Goal: Information Seeking & Learning: Find contact information

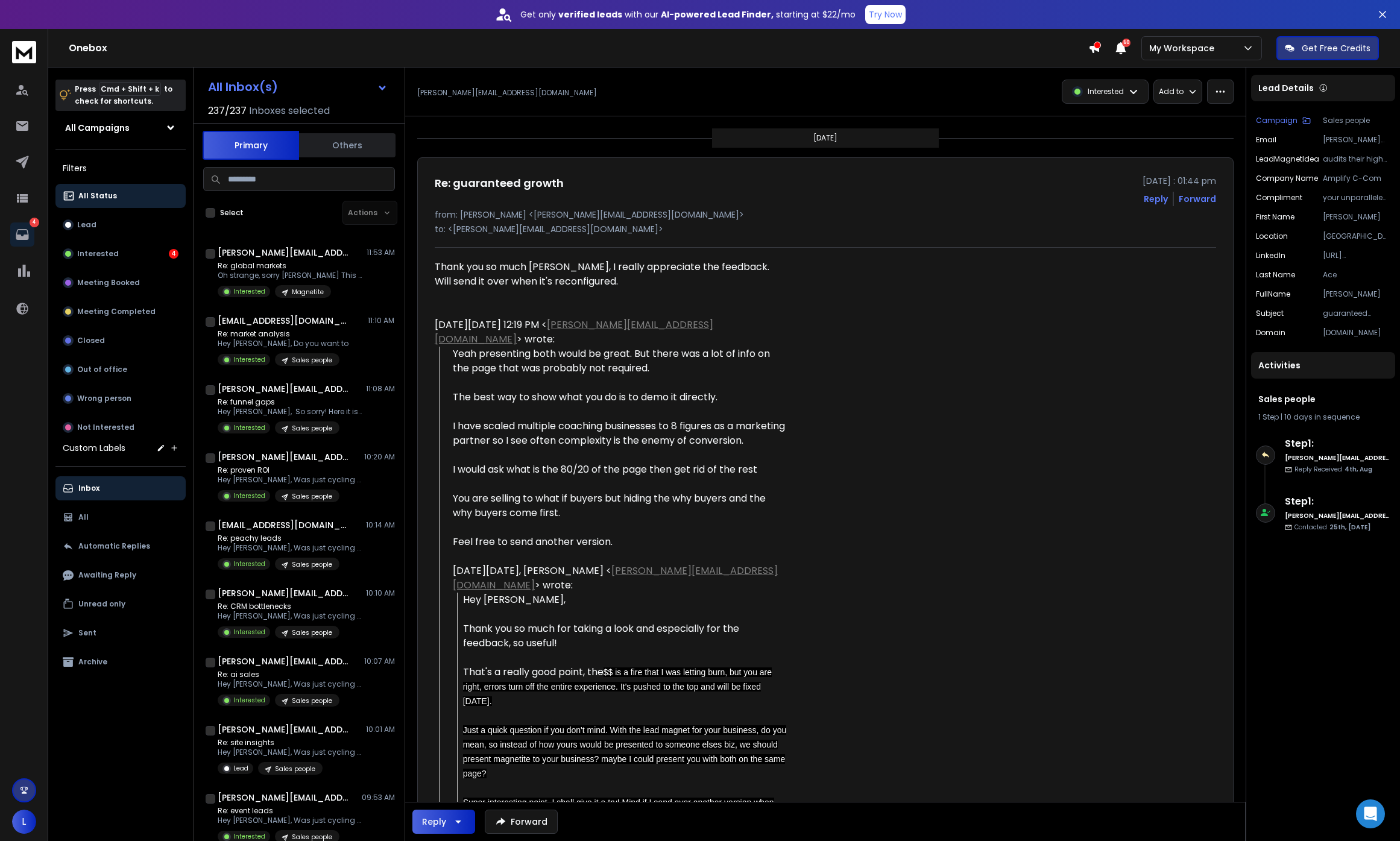
scroll to position [3152, 0]
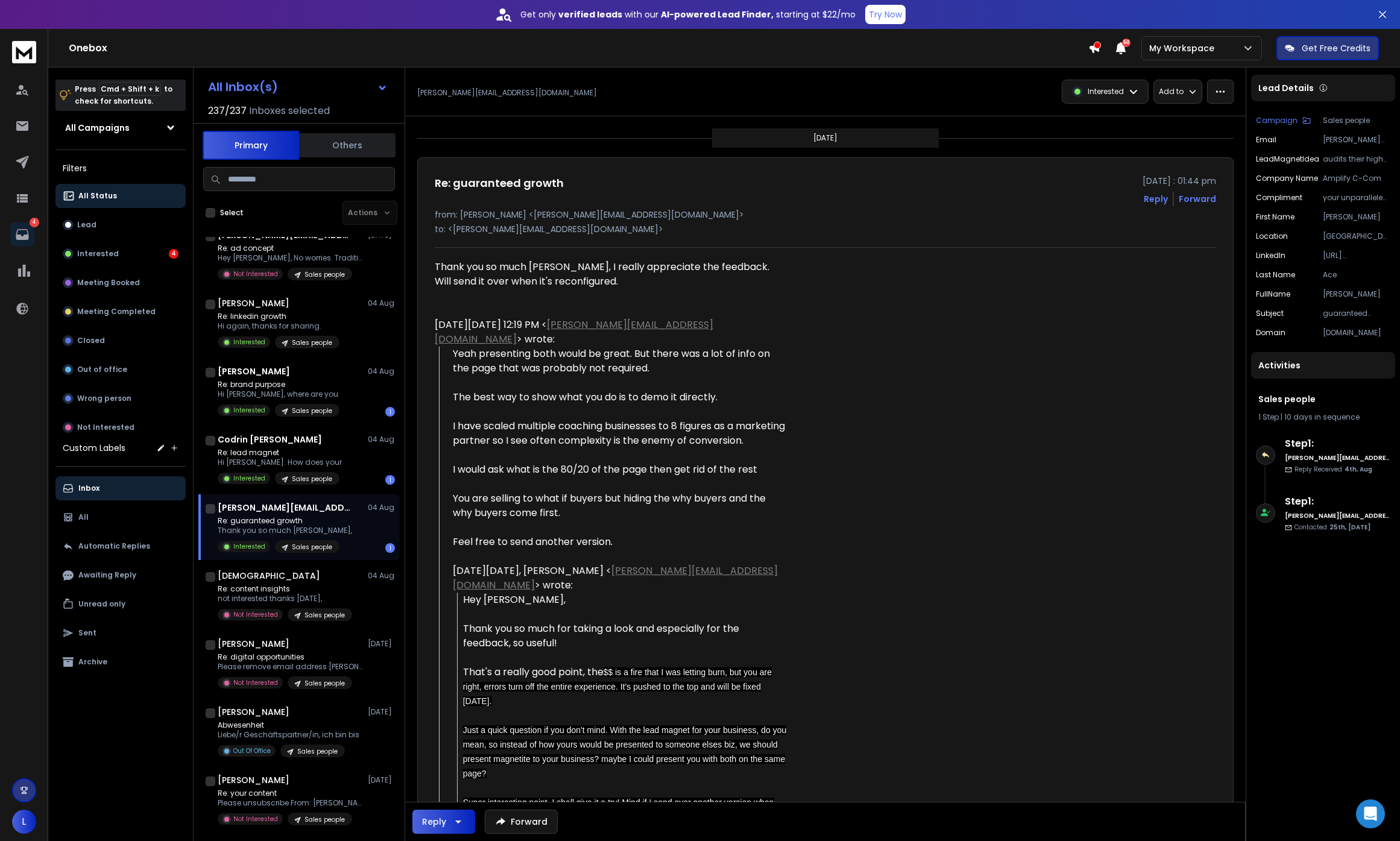
click at [1341, 143] on p "[PERSON_NAME][EMAIL_ADDRESS][DOMAIN_NAME]" at bounding box center [1357, 140] width 68 height 10
click at [1346, 159] on p "audits their high-ticket offer and sales journey, pinpointing where to unlock s…" at bounding box center [1357, 159] width 68 height 10
click at [1347, 257] on p "[URL][DOMAIN_NAME]" at bounding box center [1357, 255] width 68 height 10
click at [1342, 332] on p "[DOMAIN_NAME]" at bounding box center [1357, 332] width 68 height 10
click at [1340, 180] on p "Amplify C-Com" at bounding box center [1357, 178] width 68 height 10
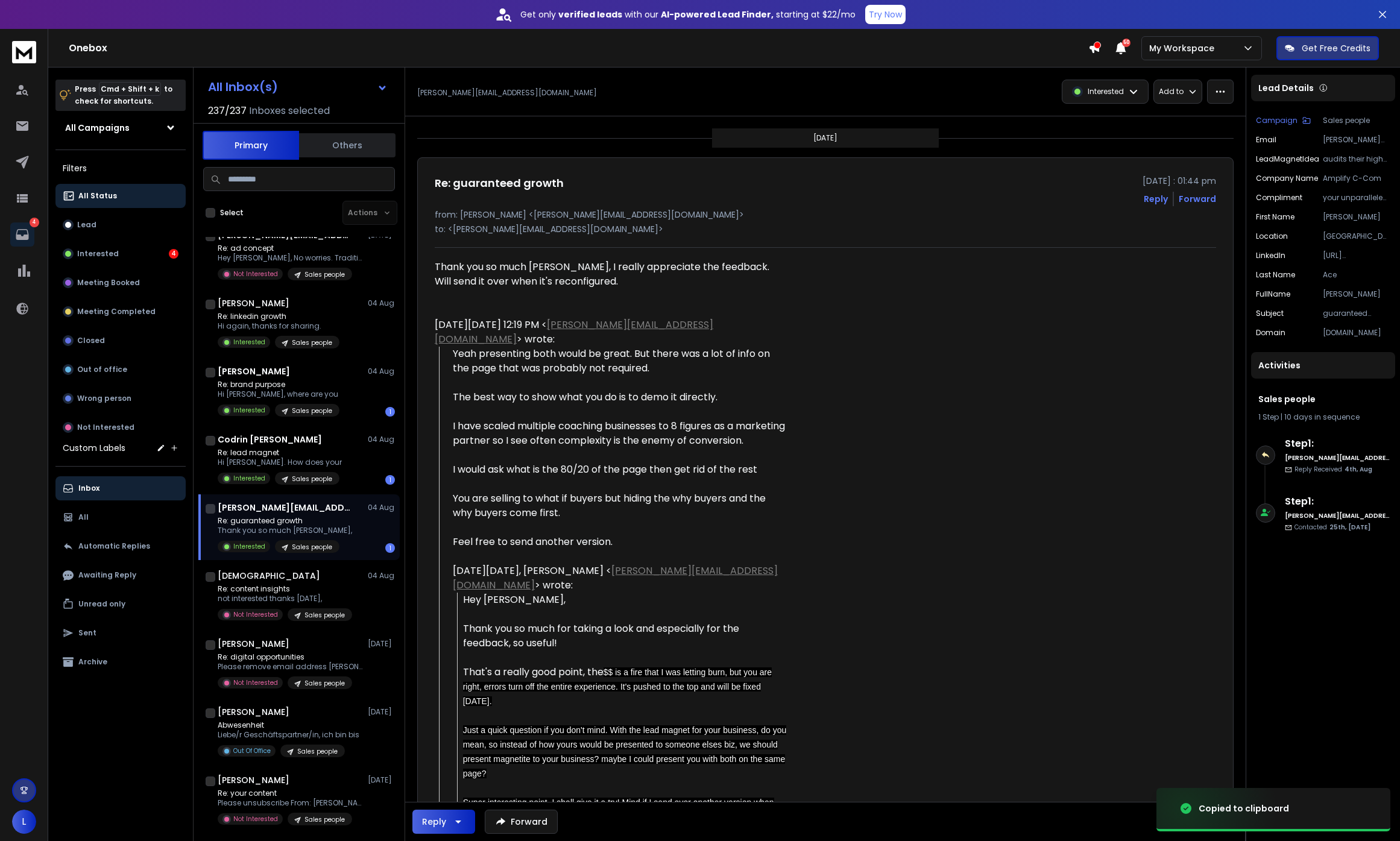
click at [1336, 295] on p "[PERSON_NAME]" at bounding box center [1357, 294] width 68 height 10
click at [1368, 136] on p "[PERSON_NAME][EMAIL_ADDRESS][DOMAIN_NAME]" at bounding box center [1357, 140] width 68 height 10
click at [1338, 184] on div "Campaign Sales people Email [PERSON_NAME][EMAIL_ADDRESS][DOMAIN_NAME] leadMagne…" at bounding box center [1323, 226] width 144 height 251
click at [1337, 178] on p "Amplify C-Com" at bounding box center [1357, 178] width 68 height 10
click at [1338, 296] on p "[PERSON_NAME]" at bounding box center [1357, 294] width 68 height 10
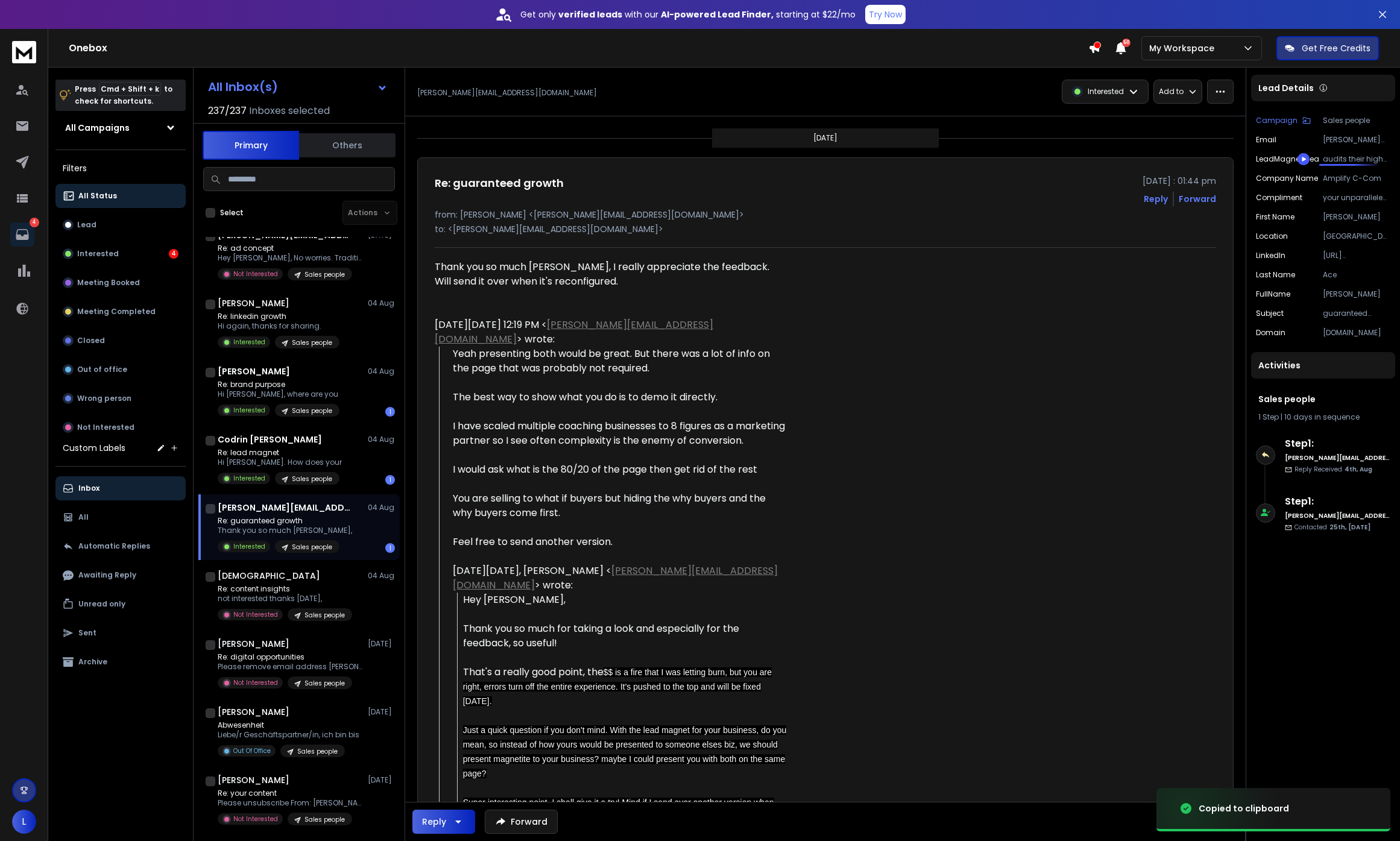
click at [1347, 158] on p "audits their high-ticket offer and sales journey, pinpointing where to unlock s…" at bounding box center [1357, 159] width 68 height 10
click at [1361, 255] on p "[URL][DOMAIN_NAME]" at bounding box center [1357, 255] width 68 height 10
click at [1353, 334] on p "[DOMAIN_NAME]" at bounding box center [1357, 332] width 68 height 10
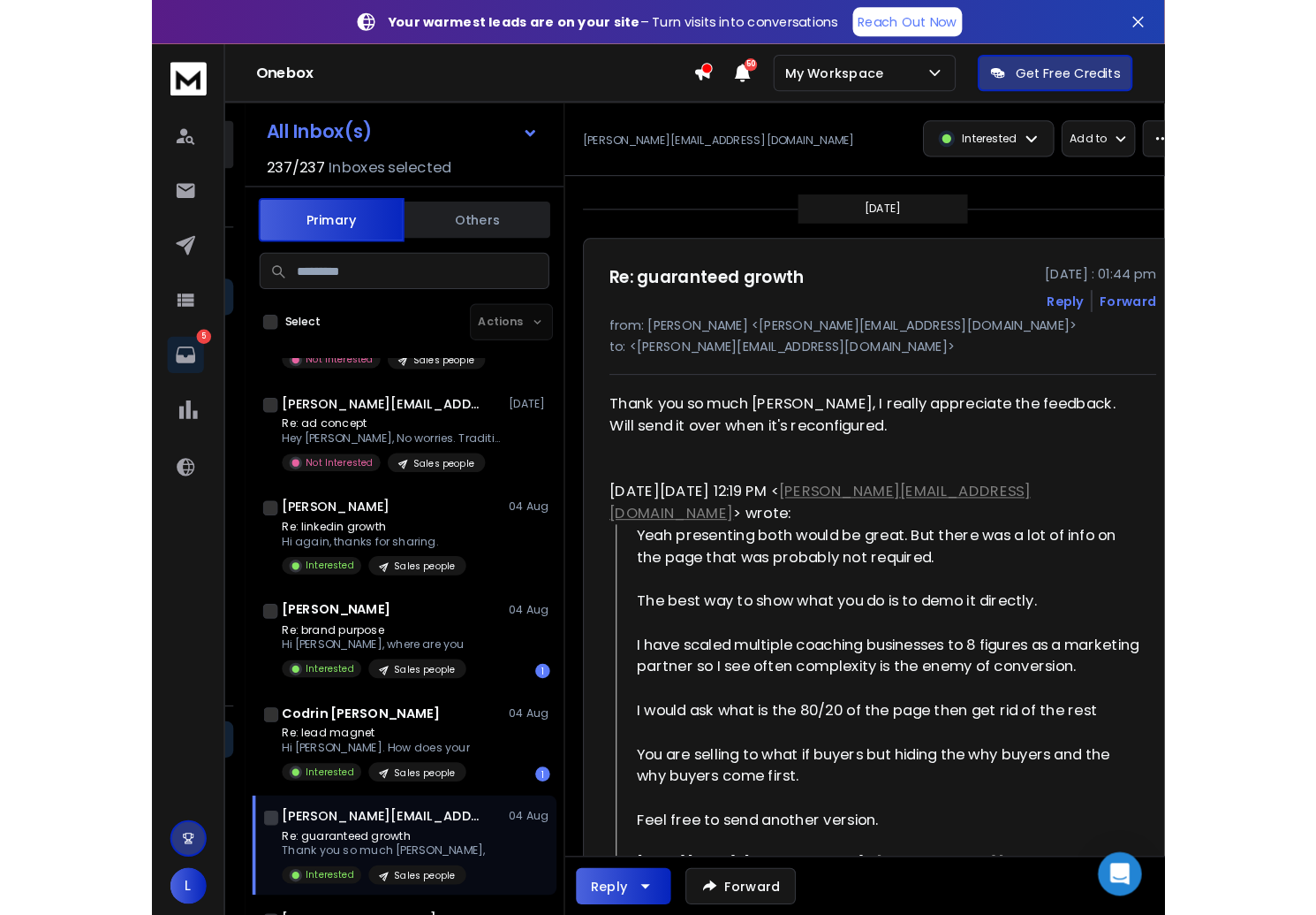
scroll to position [0, 473]
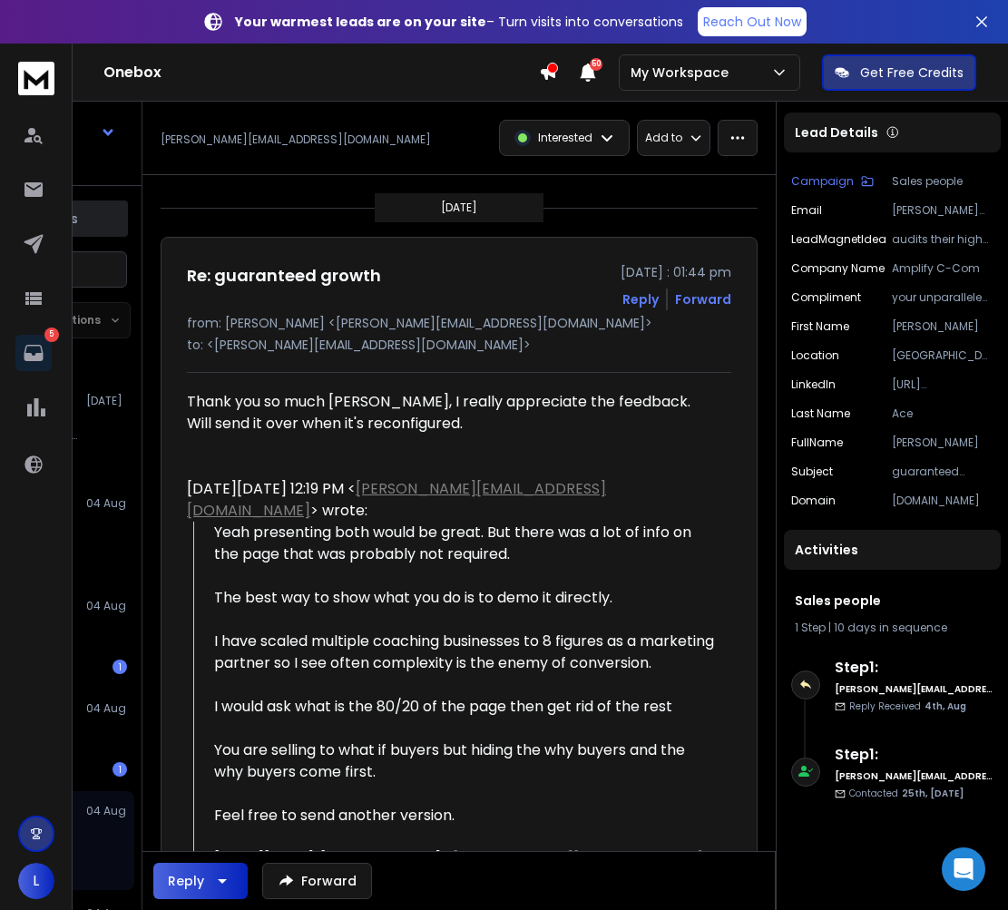
click at [904, 210] on p "[PERSON_NAME][EMAIL_ADDRESS][DOMAIN_NAME]" at bounding box center [943, 210] width 102 height 15
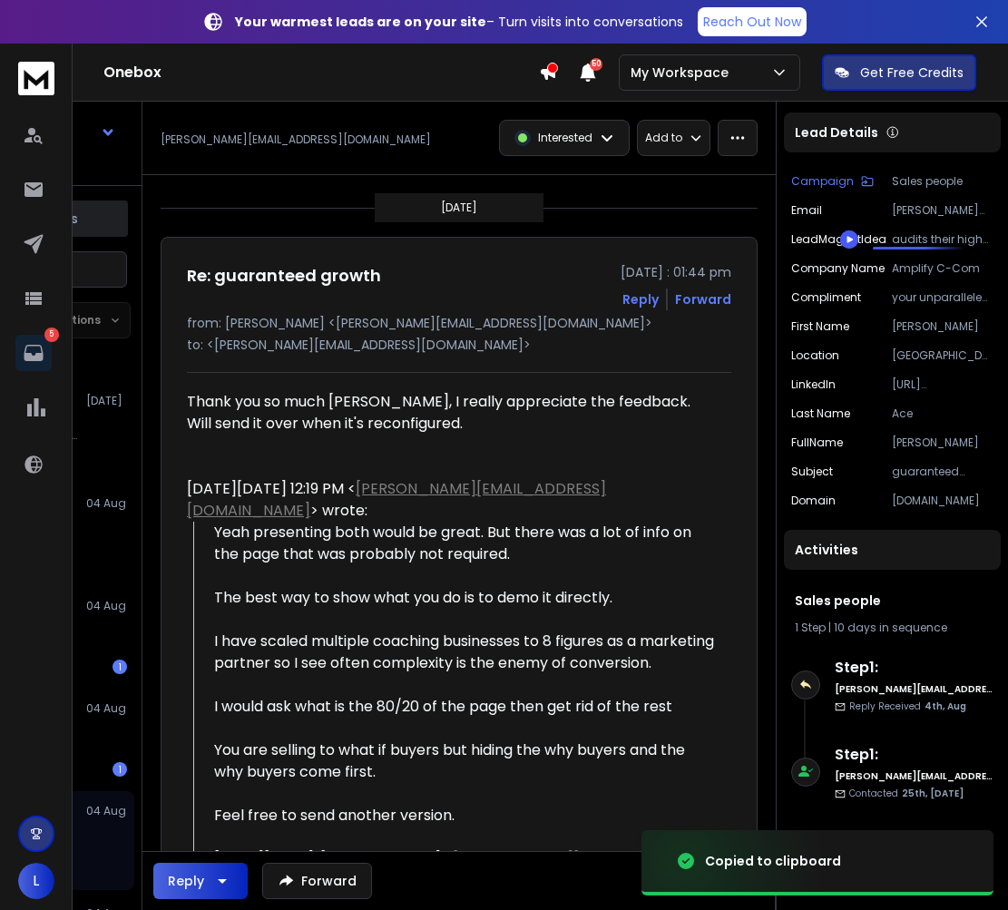
click at [903, 239] on p "audits their high-ticket offer and sales journey, pinpointing where to unlock s…" at bounding box center [943, 239] width 102 height 15
click at [904, 500] on p "[DOMAIN_NAME]" at bounding box center [943, 500] width 102 height 15
click at [901, 388] on p "[URL][DOMAIN_NAME]" at bounding box center [943, 384] width 102 height 15
click at [892, 272] on p "Amplify C-Com" at bounding box center [943, 268] width 102 height 15
click at [893, 442] on p "[PERSON_NAME]" at bounding box center [943, 442] width 102 height 15
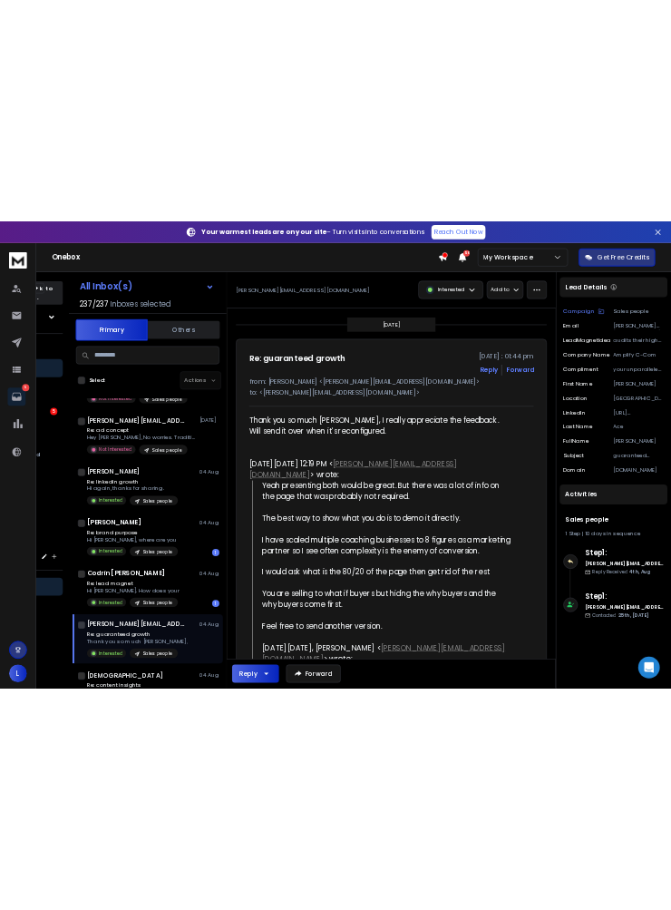
scroll to position [0, 177]
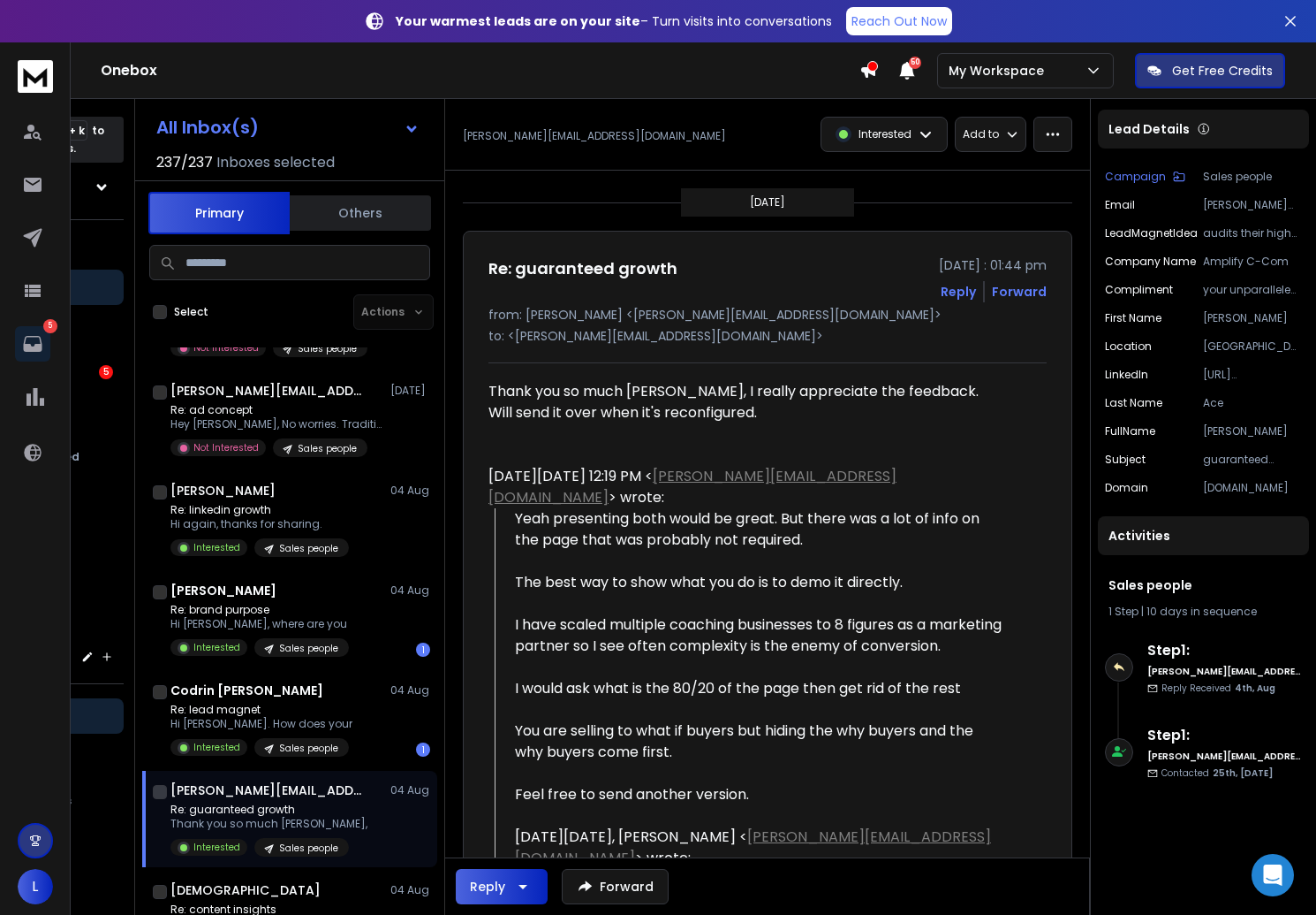
click at [1244, 210] on p "[PERSON_NAME][EMAIL_ADDRESS][DOMAIN_NAME]" at bounding box center [1253, 205] width 99 height 15
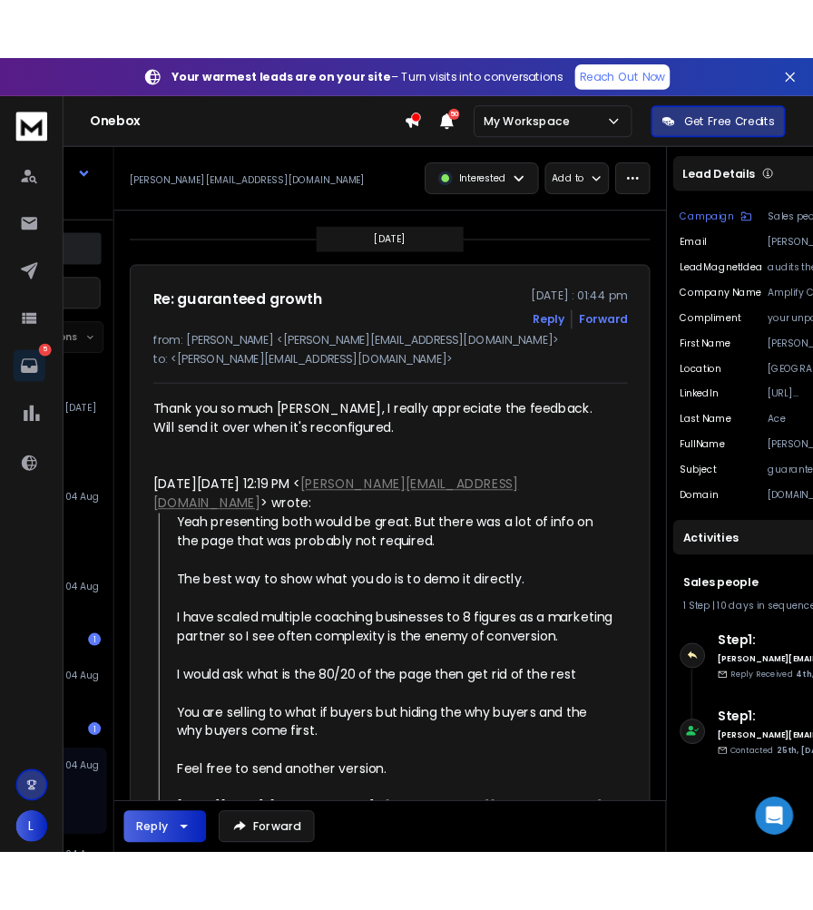
scroll to position [0, 561]
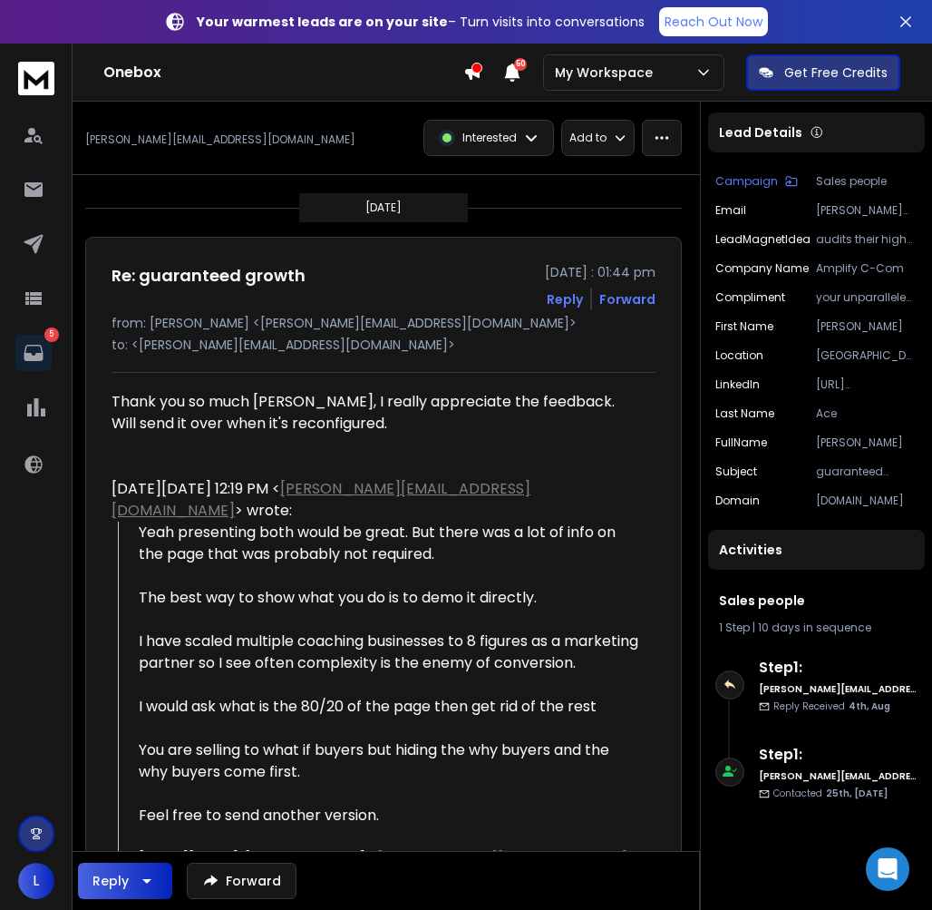
click at [850, 205] on p "[PERSON_NAME][EMAIL_ADDRESS][DOMAIN_NAME]" at bounding box center [867, 210] width 102 height 15
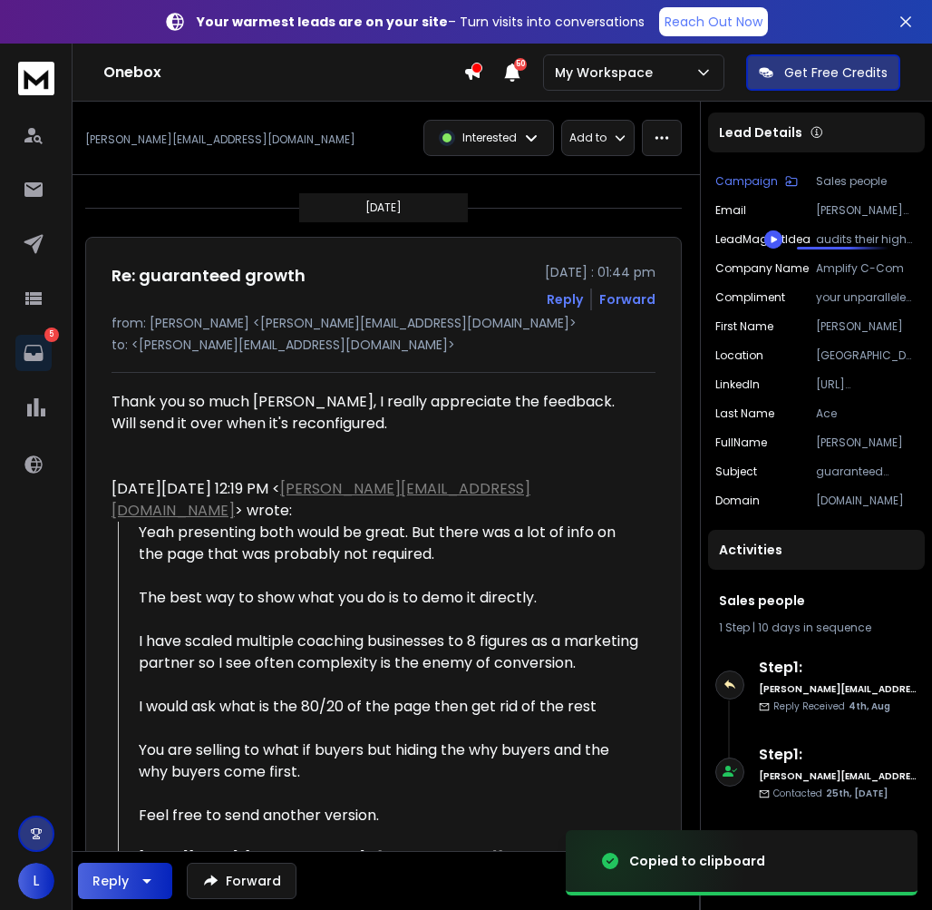
click at [840, 245] on p "audits their high-ticket offer and sales journey, pinpointing where to unlock s…" at bounding box center [867, 239] width 102 height 15
click at [847, 499] on p "[DOMAIN_NAME]" at bounding box center [867, 500] width 102 height 15
click at [829, 266] on p "Amplify C-Com" at bounding box center [867, 268] width 102 height 15
click at [829, 445] on p "[PERSON_NAME]" at bounding box center [867, 442] width 102 height 15
click at [843, 385] on p "[URL][DOMAIN_NAME]" at bounding box center [867, 384] width 102 height 15
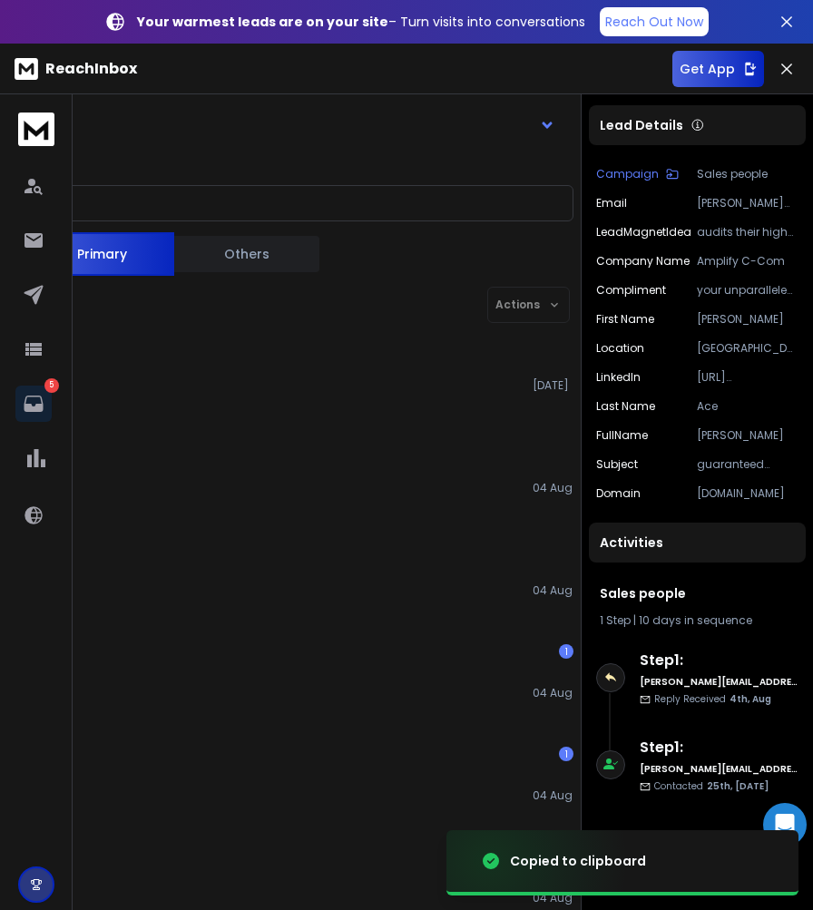
scroll to position [0, 0]
